Goal: Task Accomplishment & Management: Manage account settings

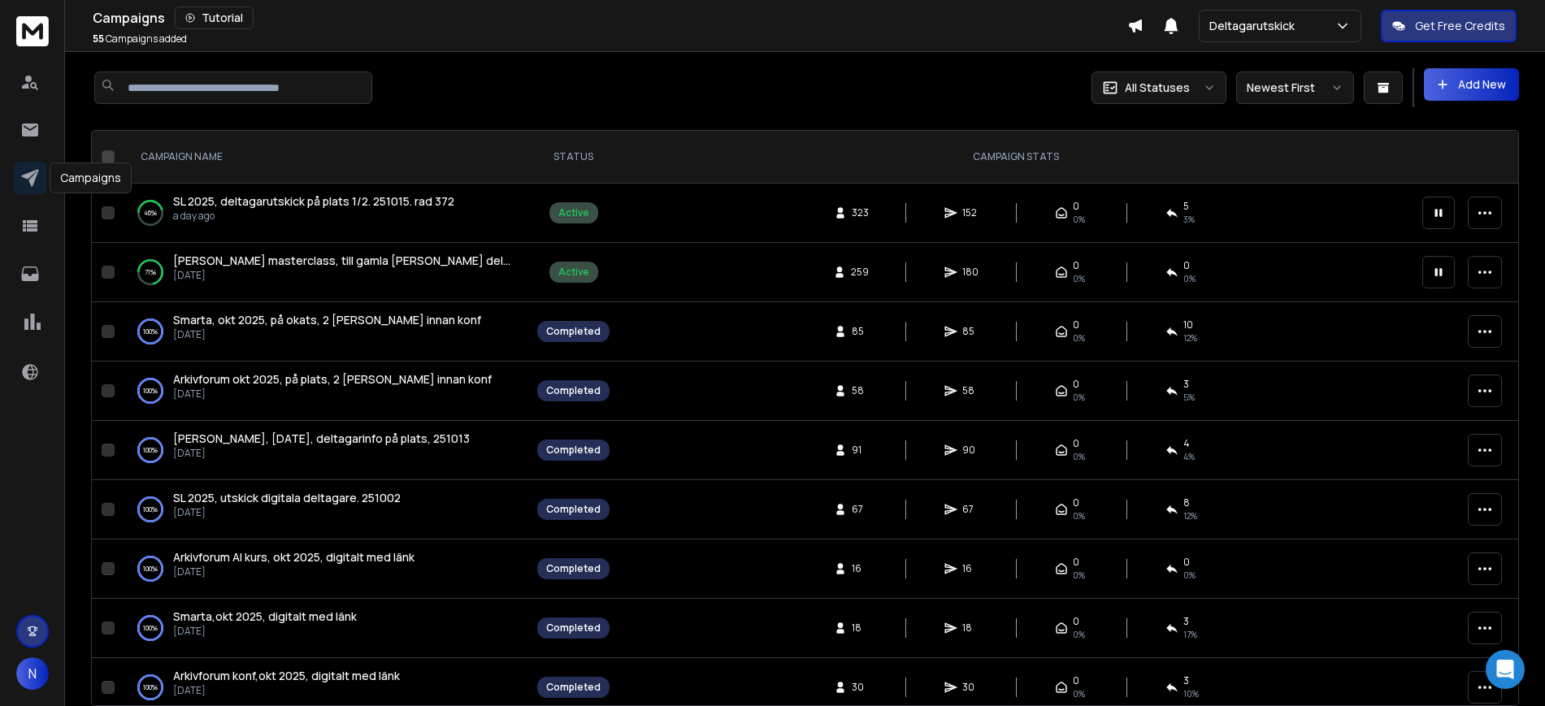
click at [43, 166] on link at bounding box center [30, 178] width 33 height 33
click at [26, 122] on icon at bounding box center [30, 130] width 20 height 20
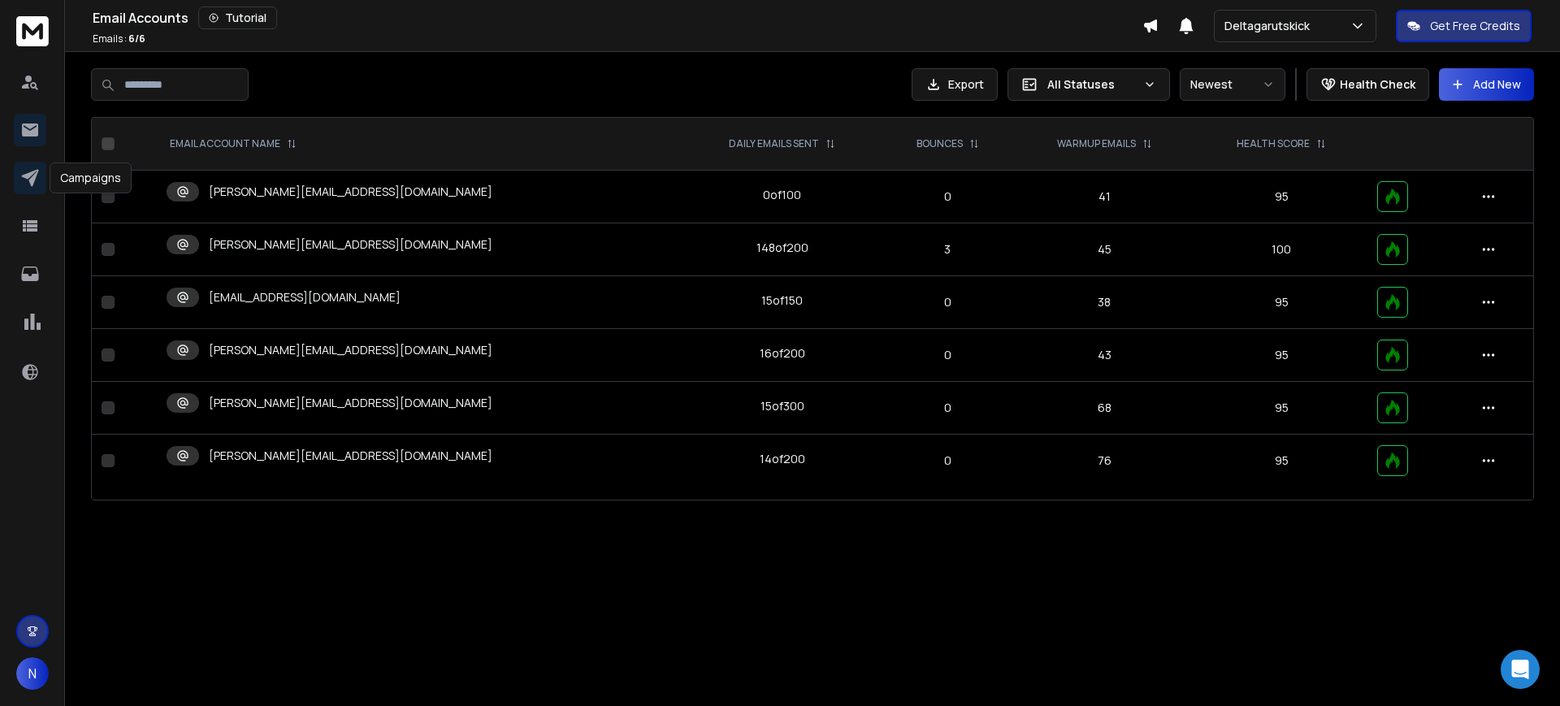
click at [32, 189] on link at bounding box center [30, 178] width 33 height 33
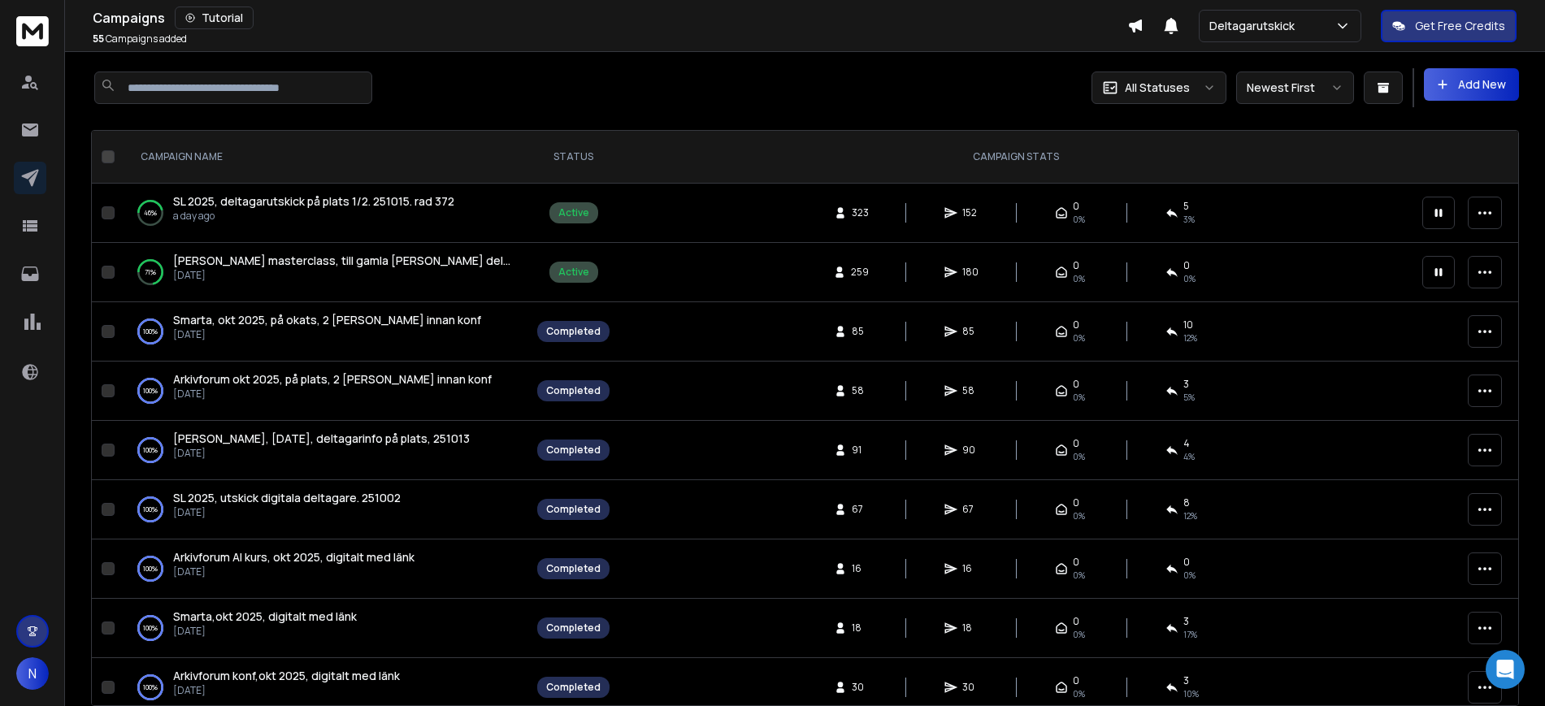
click at [250, 201] on span "SL 2025, deltagarutskick på plats 1/2. 251015. rad 372" at bounding box center [313, 200] width 281 height 15
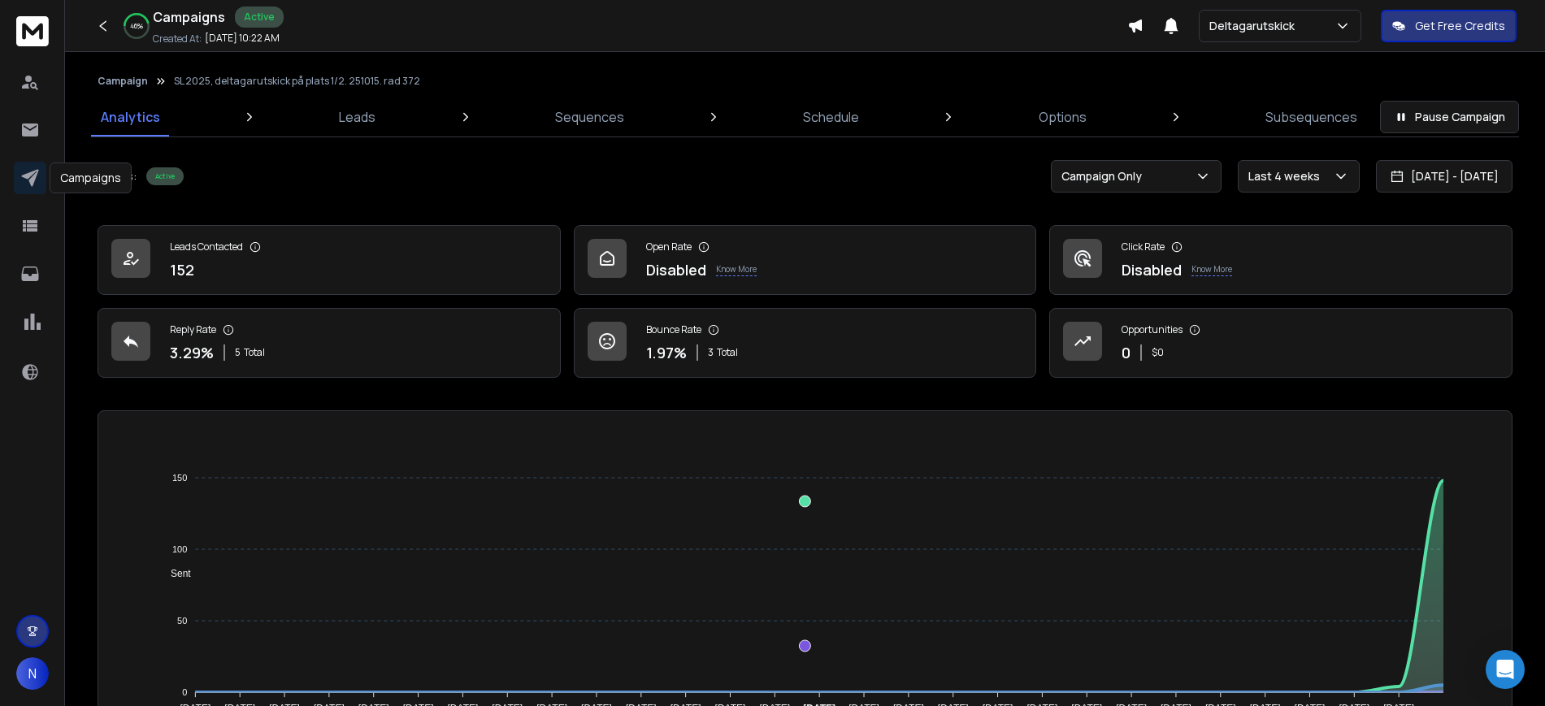
click at [36, 178] on icon at bounding box center [30, 178] width 20 height 20
